Goal: Task Accomplishment & Management: Manage account settings

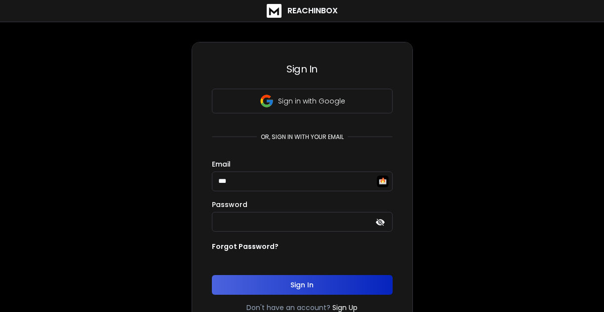
type input "**********"
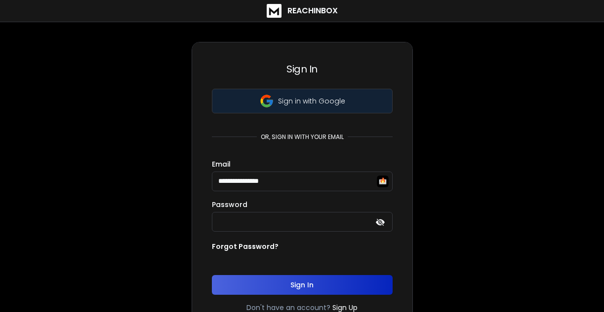
click at [300, 100] on p "Sign in with Google" at bounding box center [311, 101] width 67 height 10
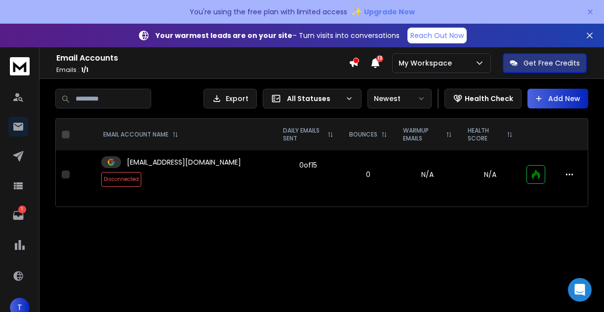
click at [568, 179] on button at bounding box center [569, 174] width 25 height 17
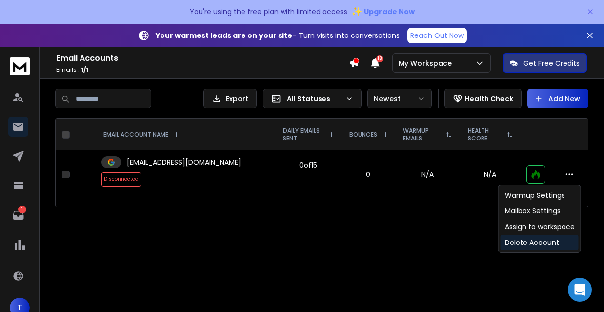
click at [539, 242] on div "Delete Account" at bounding box center [540, 243] width 78 height 16
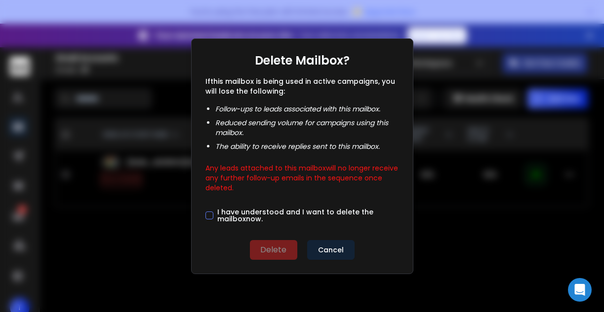
click at [208, 214] on button "I have understood and I want to delete the mailbox now." at bounding box center [209, 216] width 8 height 8
click at [262, 252] on button "Delete" at bounding box center [273, 250] width 47 height 20
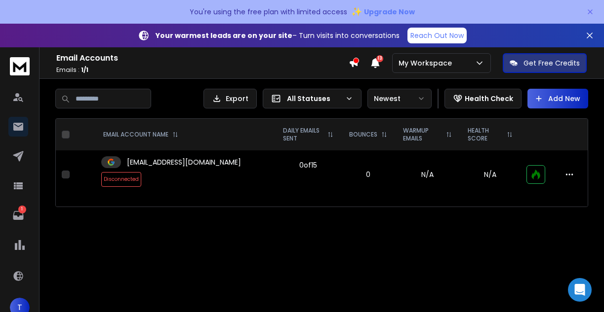
click at [574, 175] on button at bounding box center [569, 174] width 25 height 17
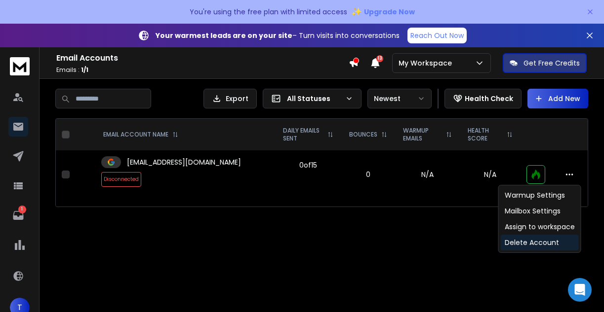
click at [529, 239] on div "Delete Account" at bounding box center [540, 243] width 78 height 16
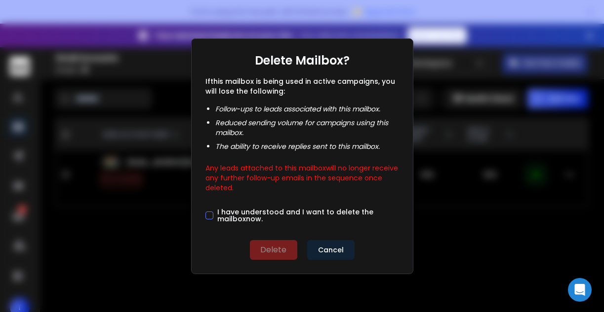
click at [205, 216] on button "I have understood and I want to delete the mailbox now." at bounding box center [209, 216] width 8 height 8
click at [266, 254] on button "Delete" at bounding box center [273, 250] width 47 height 20
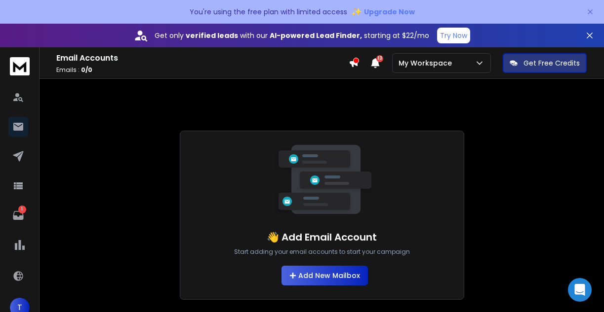
click at [318, 269] on button "Add New Mailbox" at bounding box center [324, 276] width 86 height 20
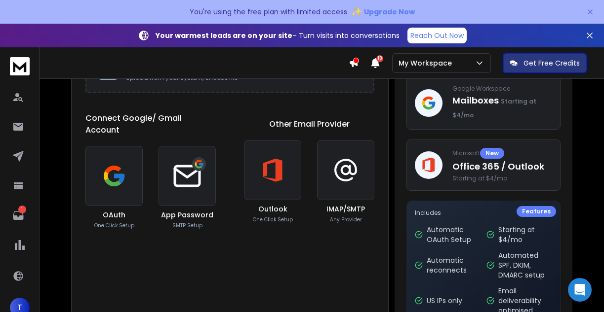
scroll to position [128, 0]
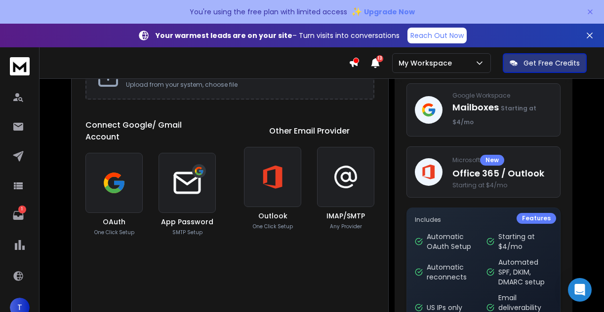
click at [350, 176] on icon at bounding box center [345, 177] width 25 height 30
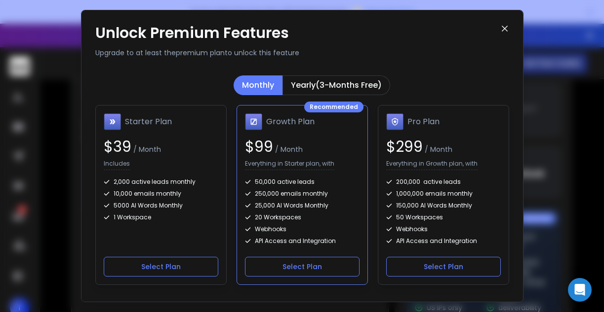
click at [505, 26] on icon at bounding box center [504, 28] width 9 height 9
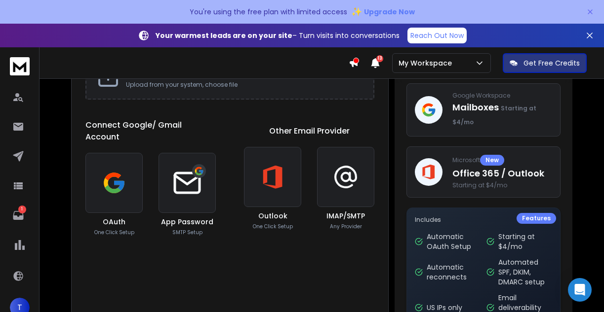
click at [203, 169] on div at bounding box center [186, 183] width 57 height 60
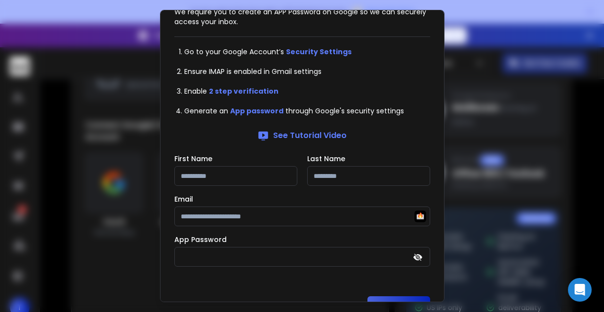
scroll to position [95, 0]
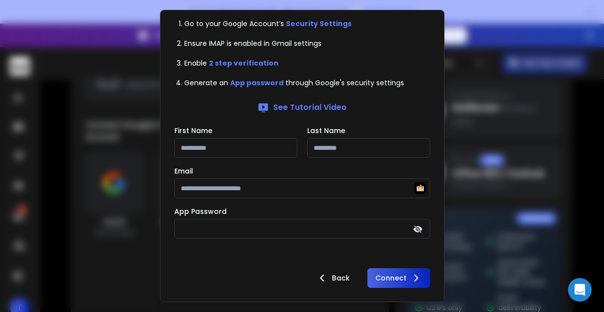
click at [287, 193] on input "email" at bounding box center [302, 189] width 256 height 20
paste input "**********"
type input "**********"
click at [228, 146] on input "text" at bounding box center [235, 148] width 123 height 20
type input "******"
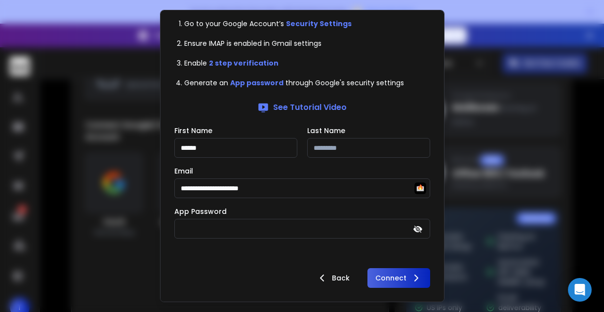
click at [320, 153] on input "text" at bounding box center [368, 148] width 123 height 20
type input "*****"
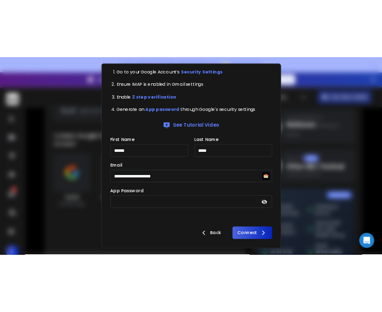
scroll to position [104, 0]
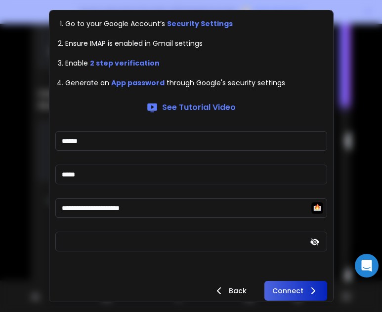
click at [292, 298] on button "Connect" at bounding box center [295, 291] width 63 height 20
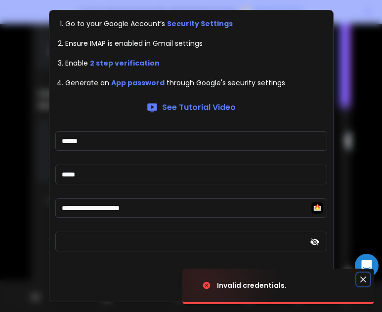
click at [364, 282] on icon "Notifications (F8)" at bounding box center [363, 280] width 10 height 10
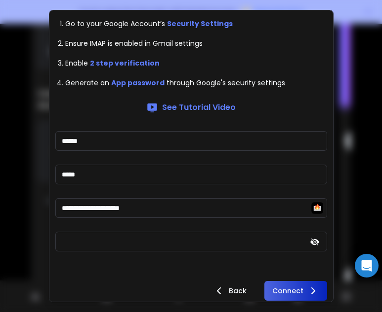
click at [314, 242] on icon at bounding box center [314, 242] width 9 height 9
